Goal: Task Accomplishment & Management: Complete application form

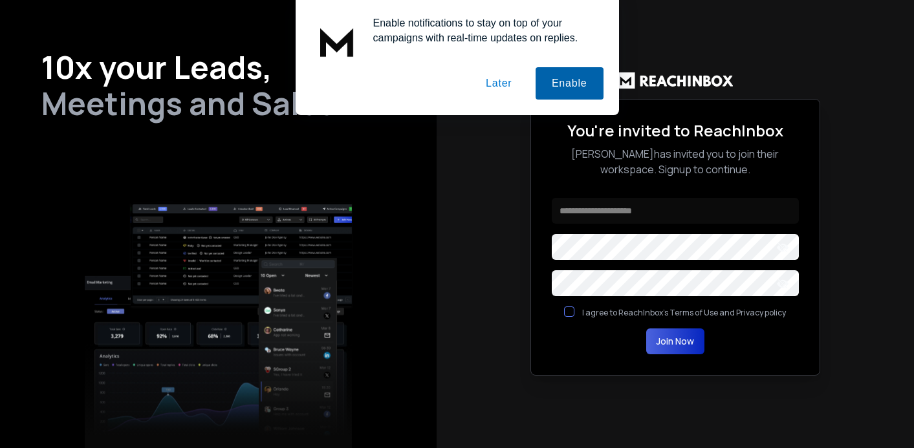
click at [565, 84] on button "Enable" at bounding box center [570, 83] width 68 height 32
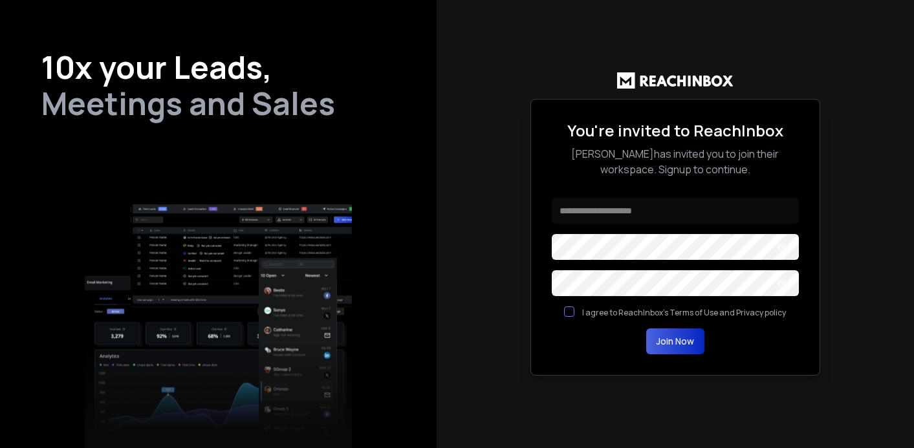
click at [572, 313] on button "I agree to ReachInbox's Terms of Use and Privacy policy" at bounding box center [569, 312] width 10 height 10
click at [671, 345] on button "Join Now" at bounding box center [675, 342] width 58 height 26
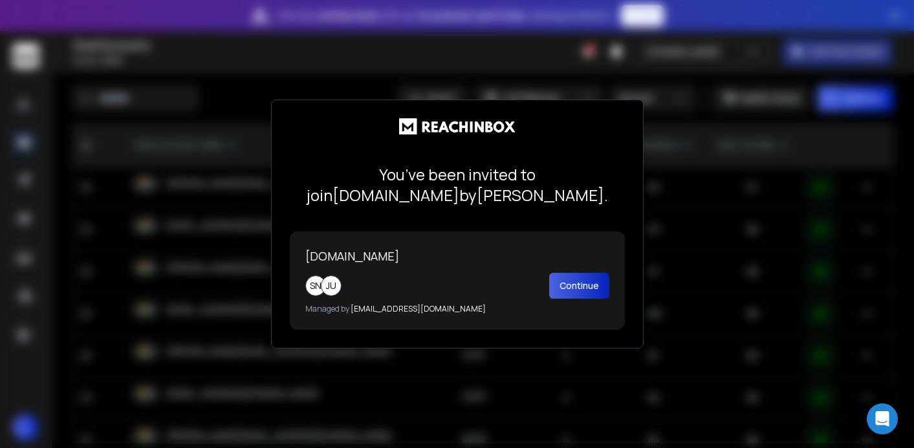
click at [572, 289] on button "Continue" at bounding box center [579, 286] width 60 height 26
